Goal: Task Accomplishment & Management: Complete application form

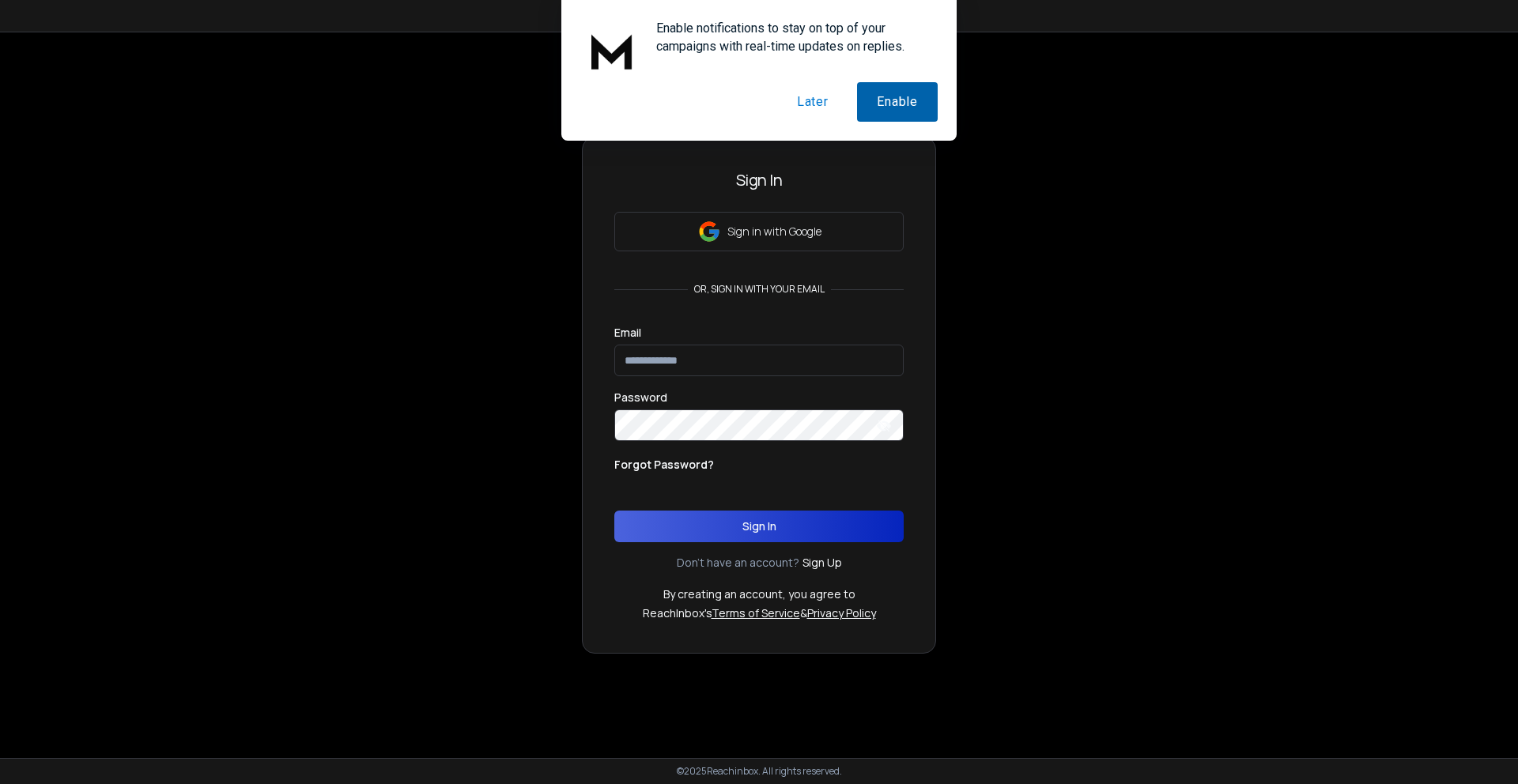
click at [904, 97] on button "Enable" at bounding box center [897, 102] width 81 height 40
